Goal: Check status: Check status

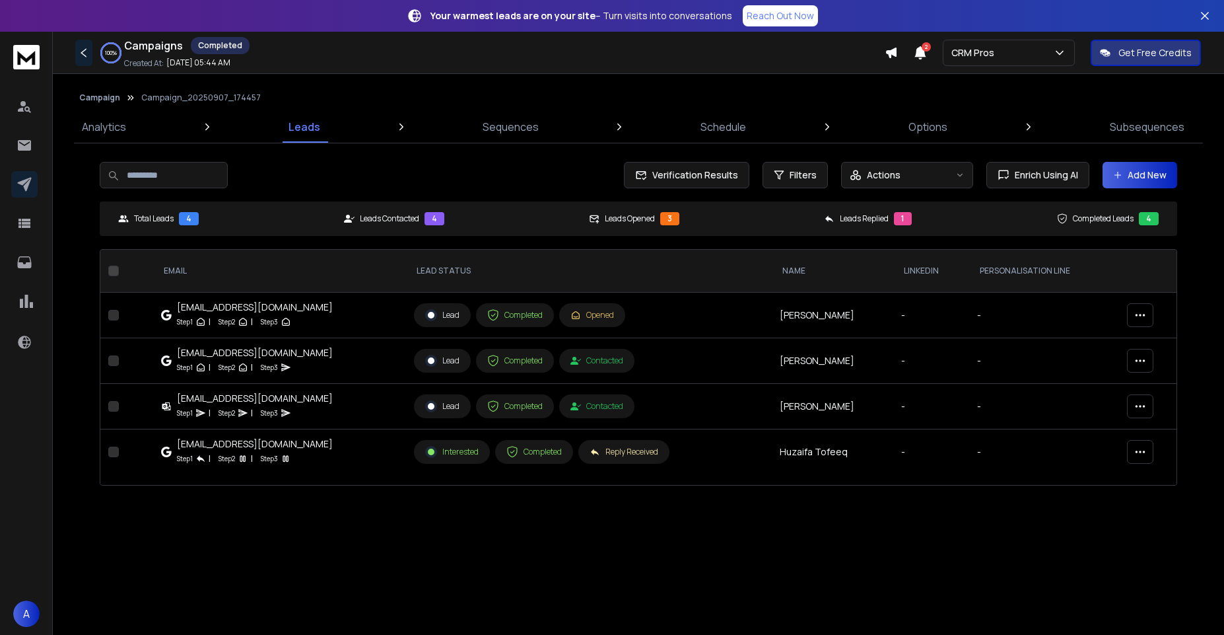
click at [83, 53] on icon at bounding box center [84, 53] width 12 height 12
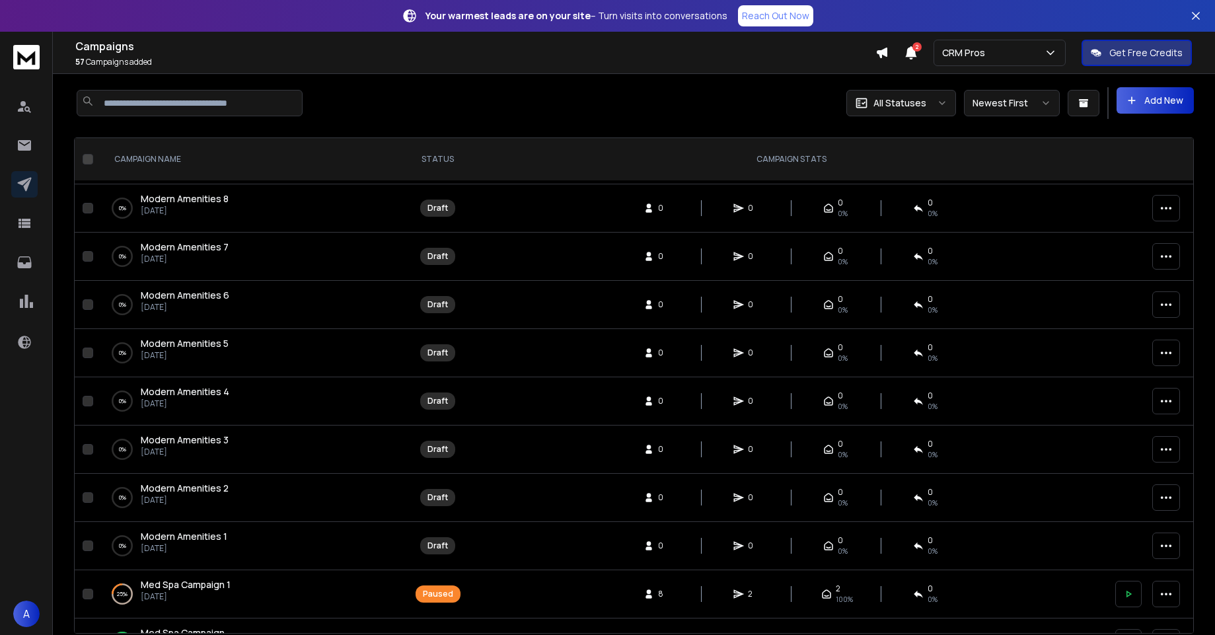
scroll to position [868, 0]
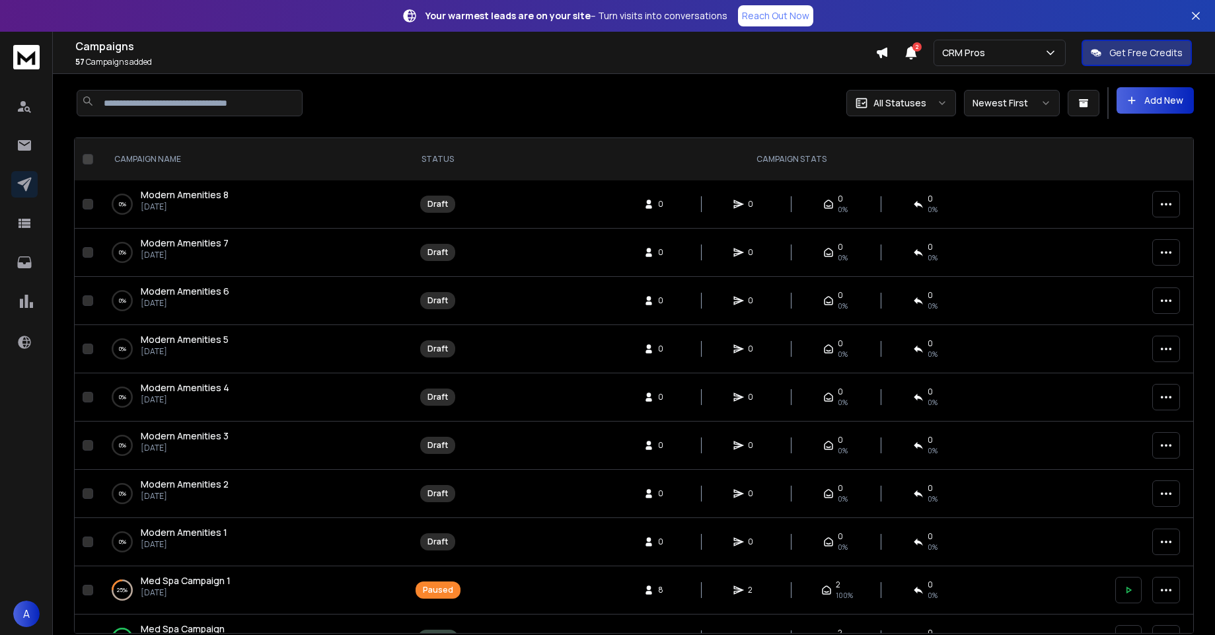
click at [238, 583] on div "25 % Med Spa Campaign 1 [DATE]" at bounding box center [249, 590] width 275 height 32
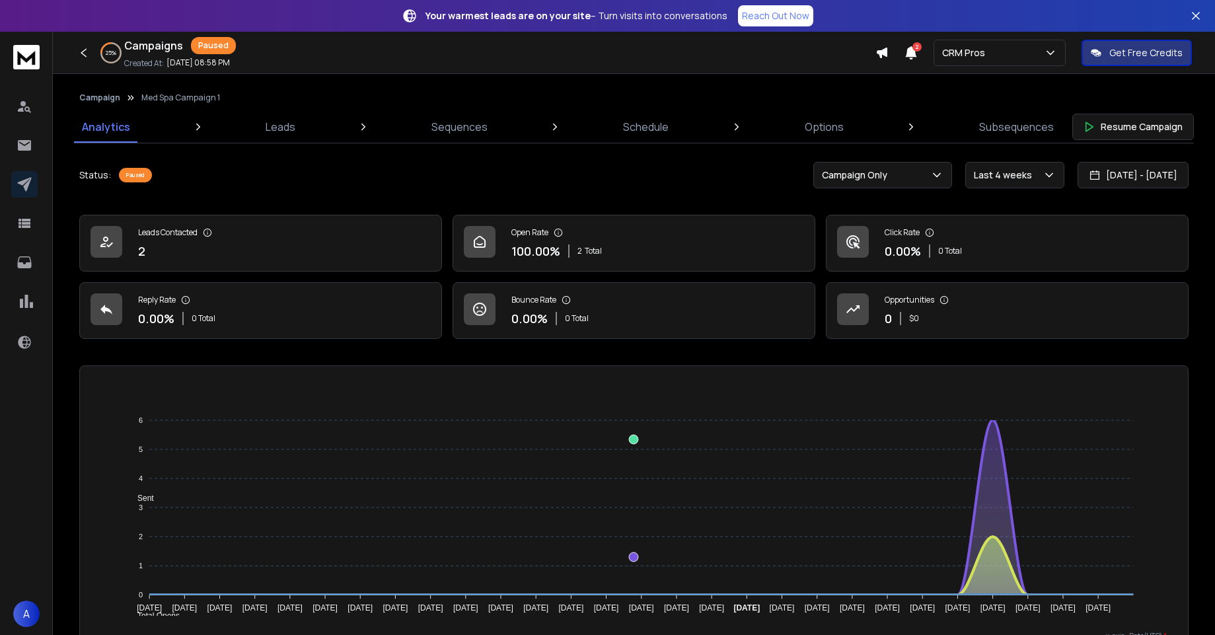
click at [303, 162] on div "Status: Paused Resume Campaign Campaign Only Last 4 weeks [DATE] - [DATE]" at bounding box center [633, 175] width 1109 height 26
click at [80, 55] on icon at bounding box center [84, 53] width 12 height 12
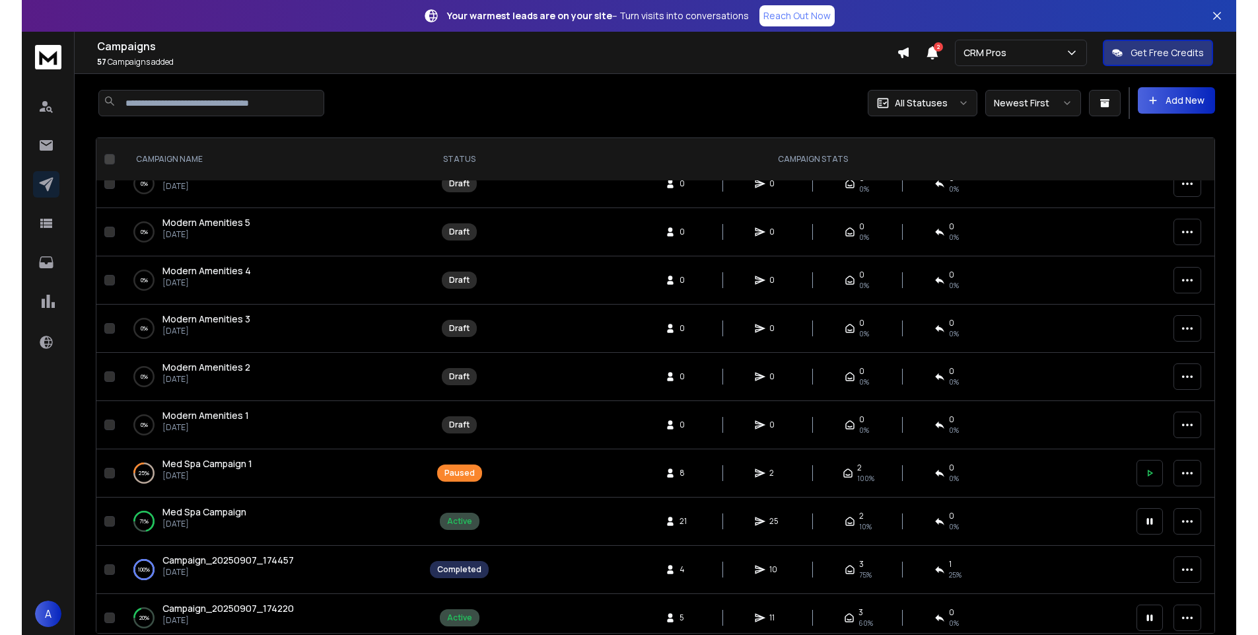
scroll to position [1008, 0]
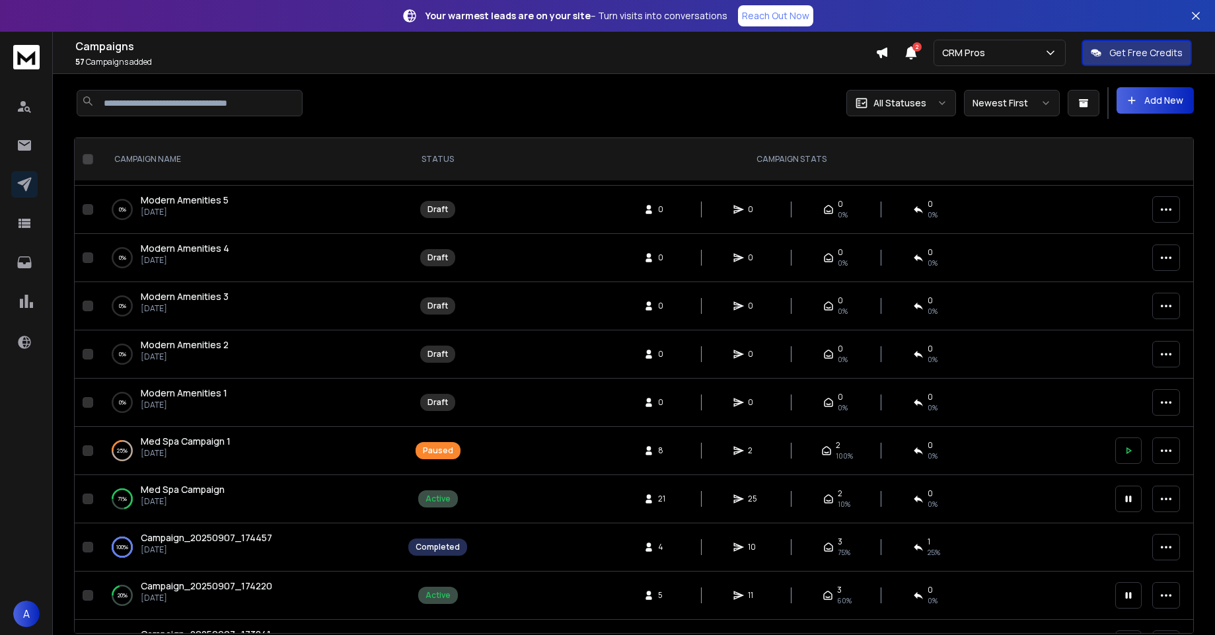
click at [262, 407] on div "0 % Modern Amenities 1 [DATE]" at bounding box center [249, 402] width 275 height 32
